Goal: Navigation & Orientation: Find specific page/section

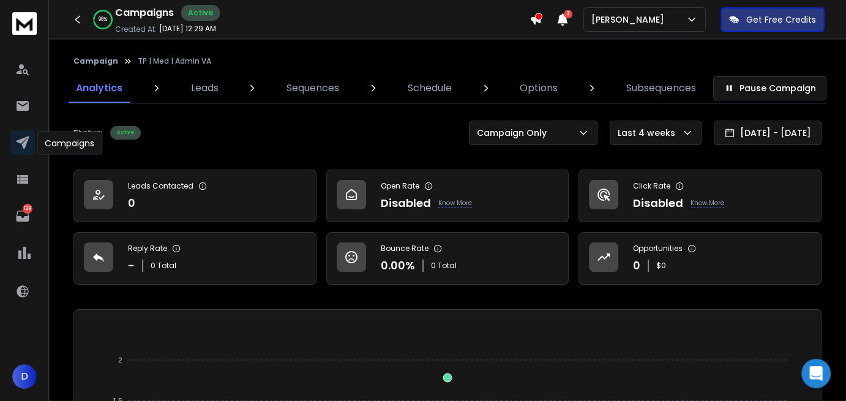
click at [26, 141] on icon at bounding box center [22, 142] width 13 height 13
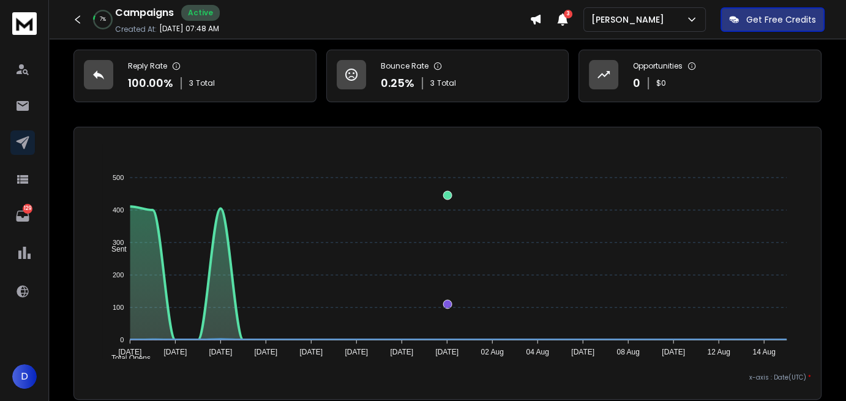
scroll to position [245, 0]
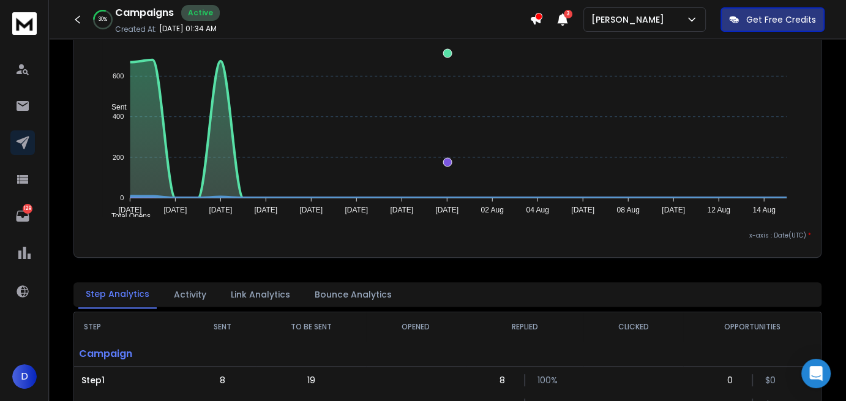
scroll to position [326, 0]
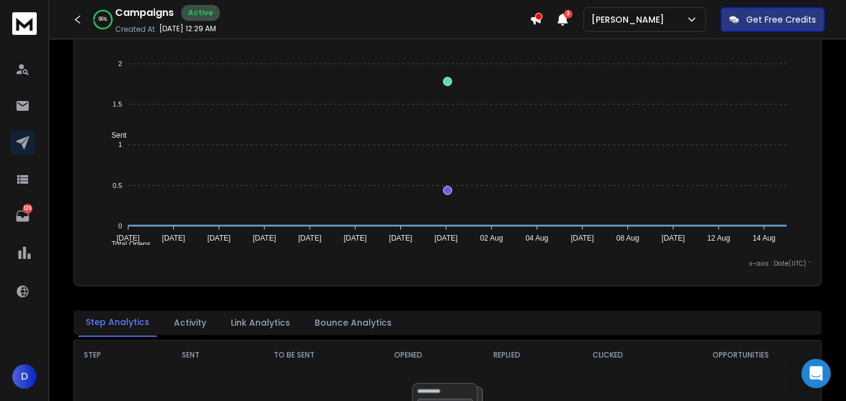
scroll to position [326, 0]
